Goal: Task Accomplishment & Management: Manage account settings

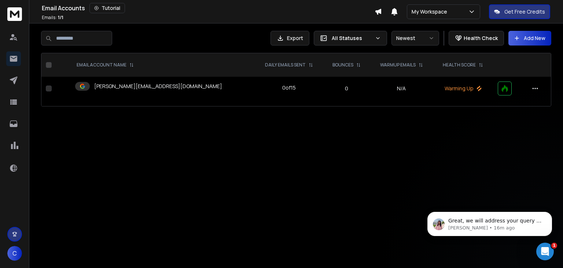
scroll to position [811, 0]
click at [16, 80] on icon at bounding box center [13, 80] width 9 height 9
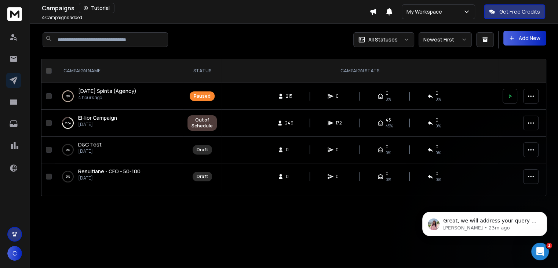
click at [194, 94] on div "Paused" at bounding box center [202, 96] width 17 height 6
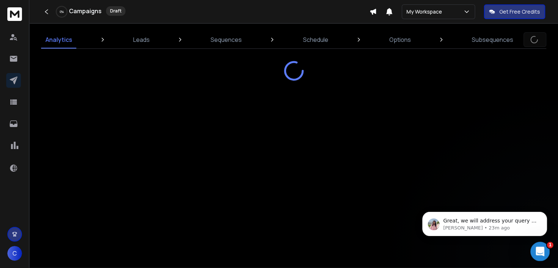
click at [538, 249] on icon "Open Intercom Messenger" at bounding box center [539, 250] width 12 height 12
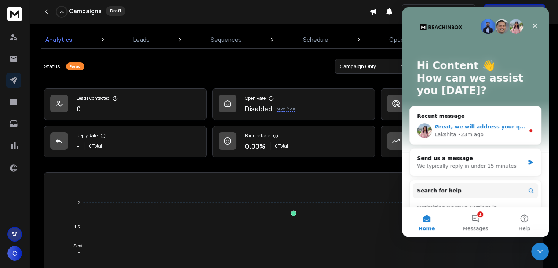
click at [497, 132] on div "Lakshita • 23m ago" at bounding box center [479, 135] width 90 height 8
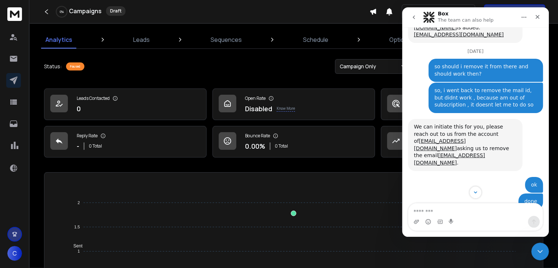
scroll to position [803, 0]
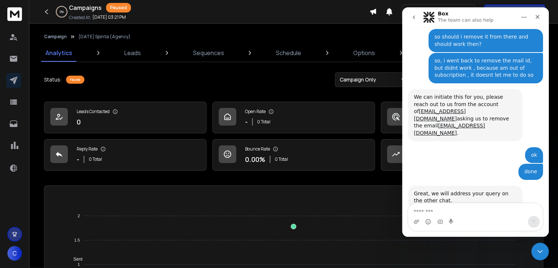
click at [266, 77] on div "Status: Paused Resume Campaign Campaign Only Last 4 weeks 15 Sep 2025 - 13 Oct …" at bounding box center [293, 79] width 499 height 15
click at [539, 16] on icon "Close" at bounding box center [537, 17] width 6 height 6
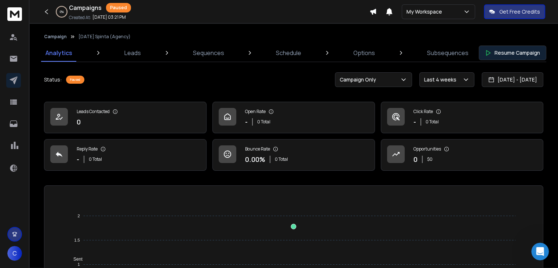
click at [511, 56] on button "Resume Campaign" at bounding box center [511, 52] width 67 height 15
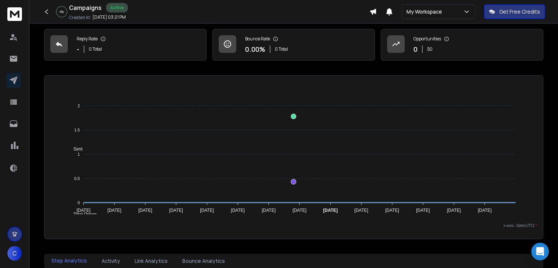
scroll to position [207, 0]
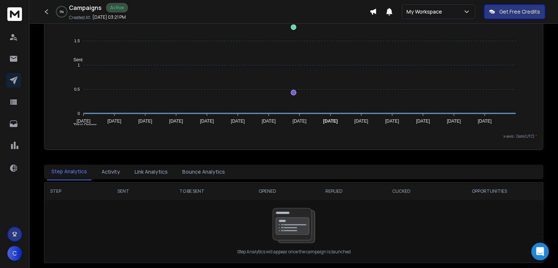
scroll to position [207, 0]
